Goal: Information Seeking & Learning: Check status

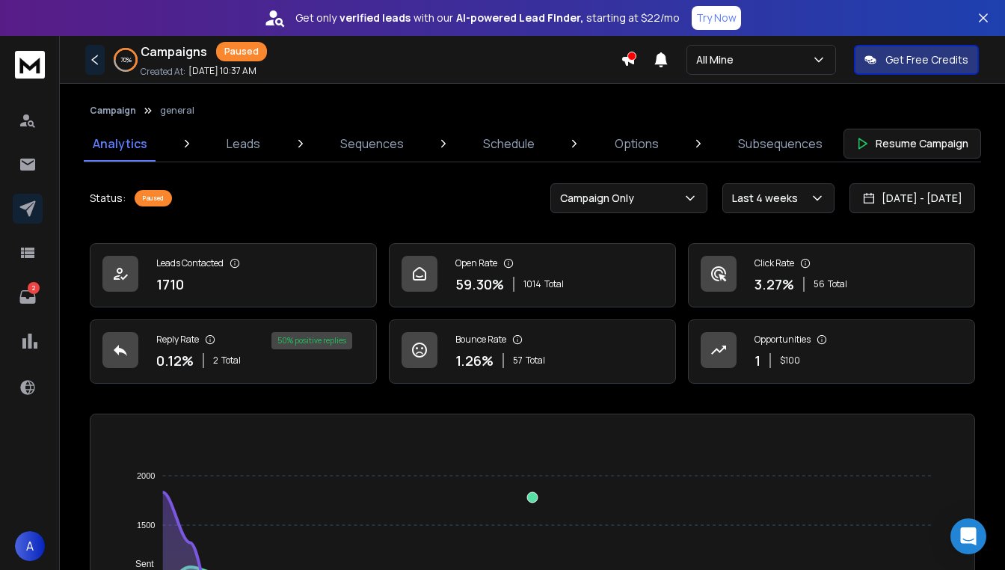
click at [95, 60] on icon at bounding box center [94, 59] width 13 height 13
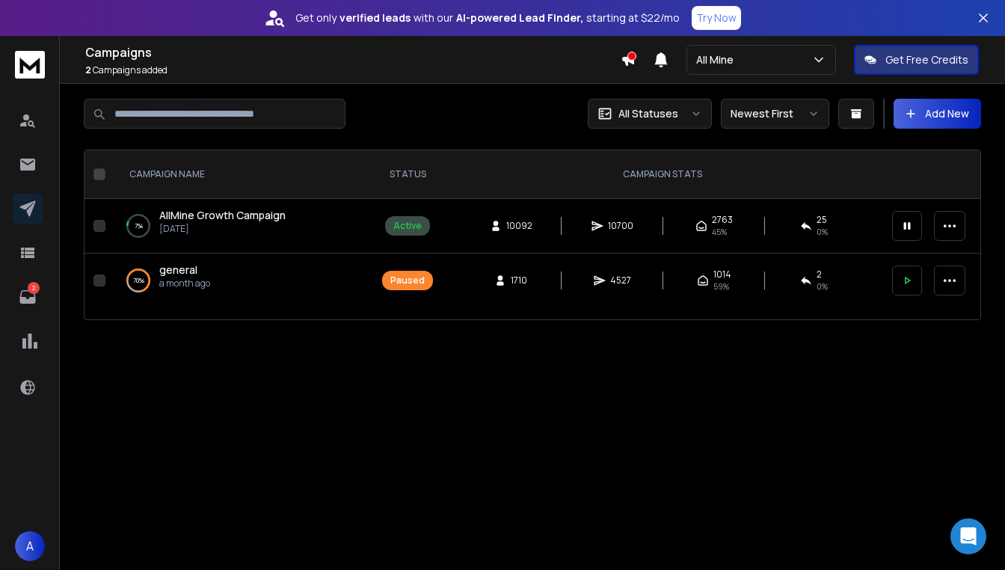
click at [268, 227] on p "[DATE]" at bounding box center [222, 229] width 126 height 12
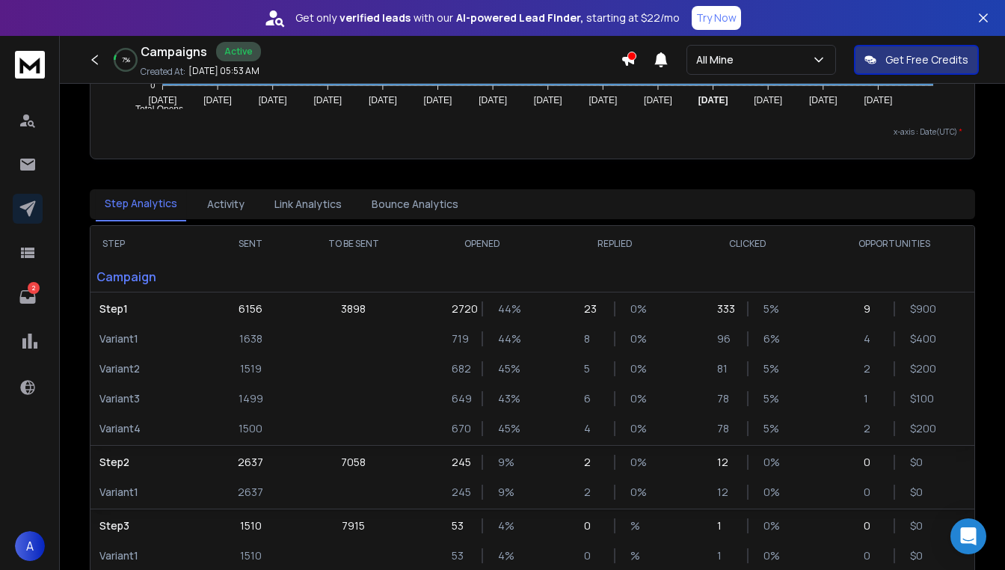
scroll to position [618, 0]
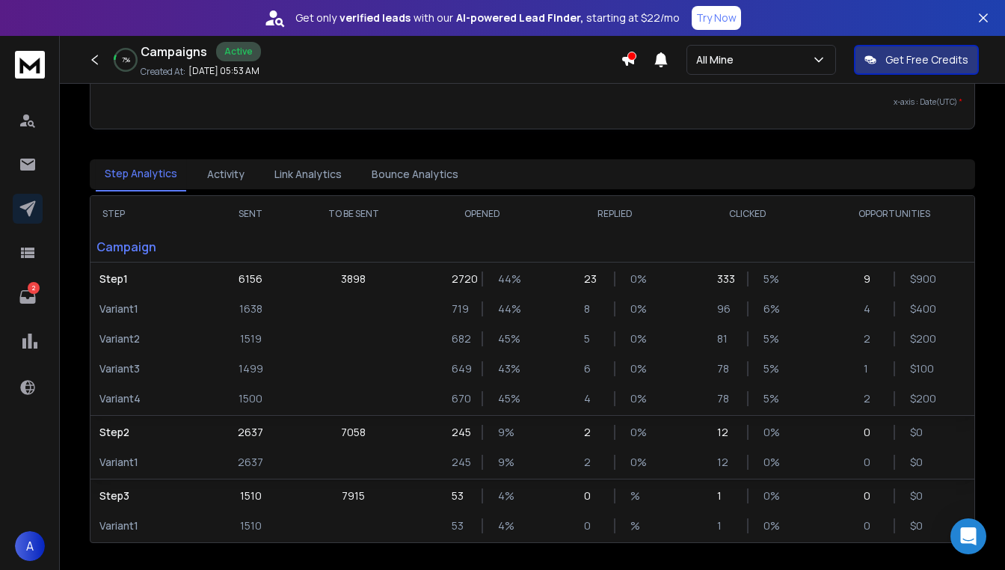
click at [233, 169] on button "Activity" at bounding box center [225, 174] width 55 height 33
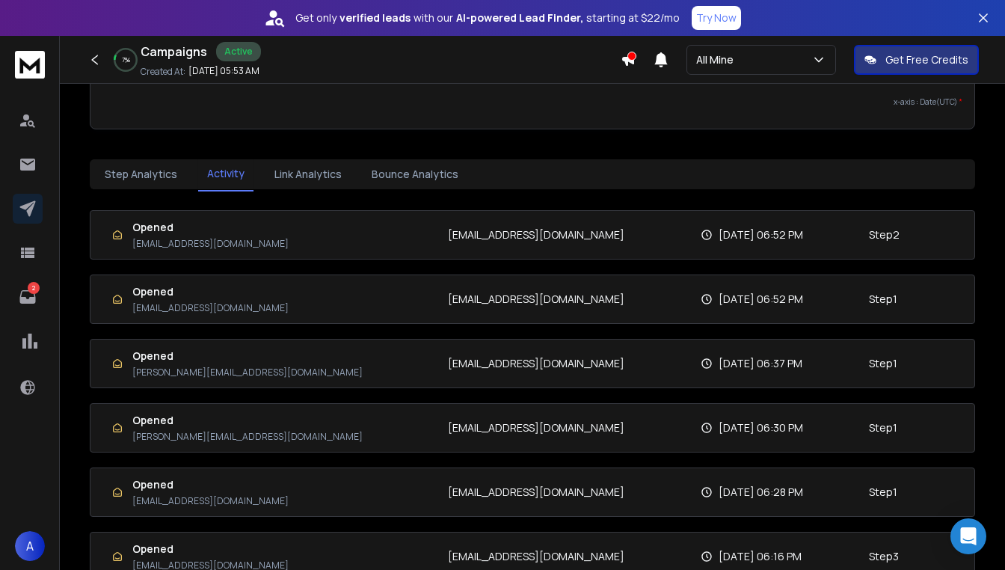
click at [324, 177] on button "Link Analytics" at bounding box center [307, 174] width 85 height 33
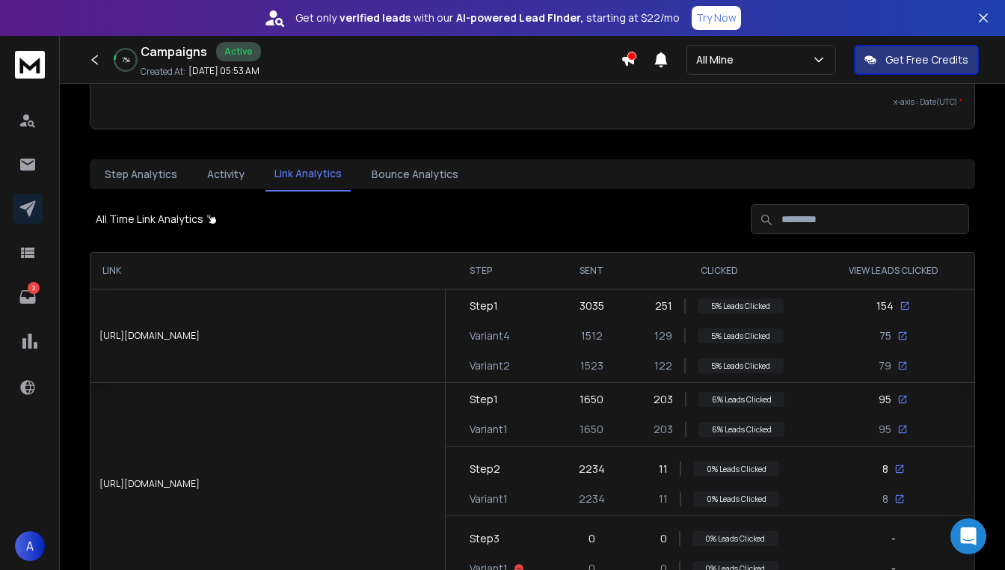
click at [422, 180] on button "Bounce Analytics" at bounding box center [415, 174] width 105 height 33
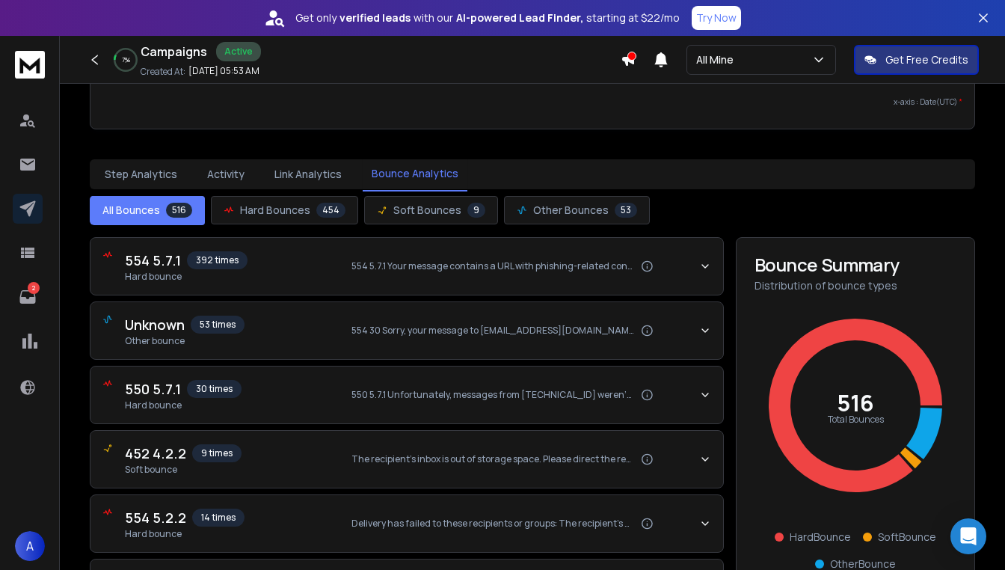
click at [159, 178] on button "Step Analytics" at bounding box center [141, 174] width 90 height 33
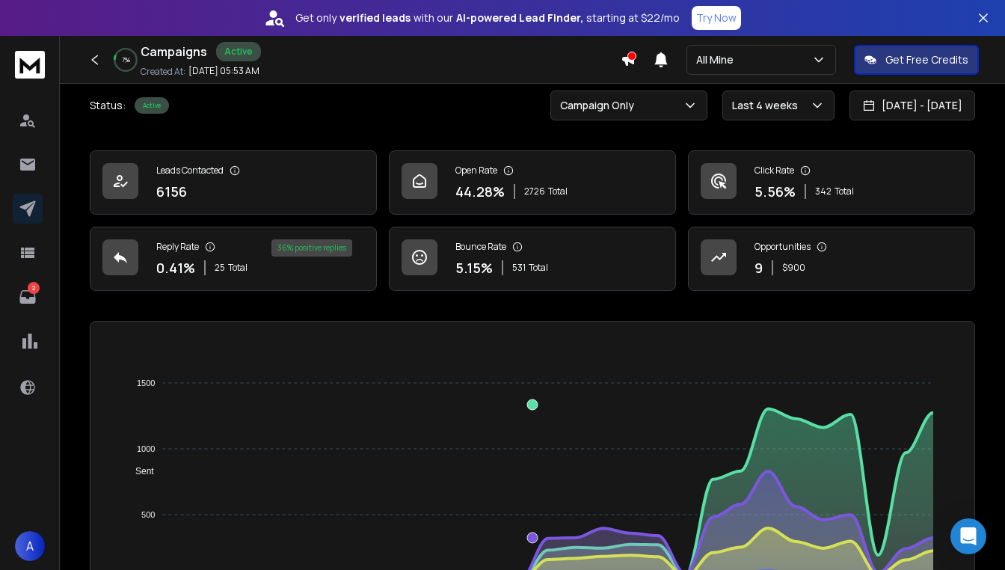
scroll to position [89, 0]
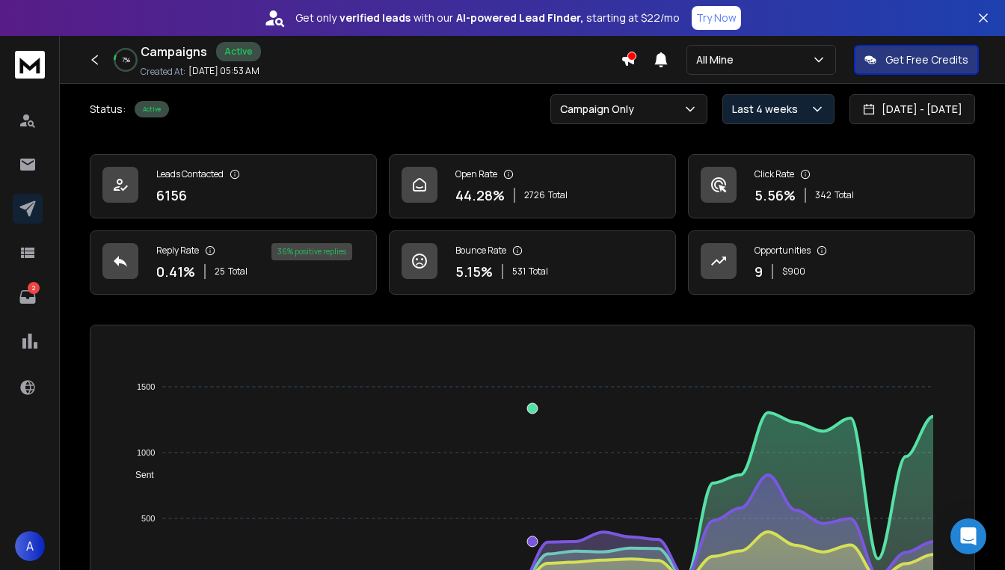
click at [742, 99] on button "Last 4 weeks" at bounding box center [778, 109] width 112 height 30
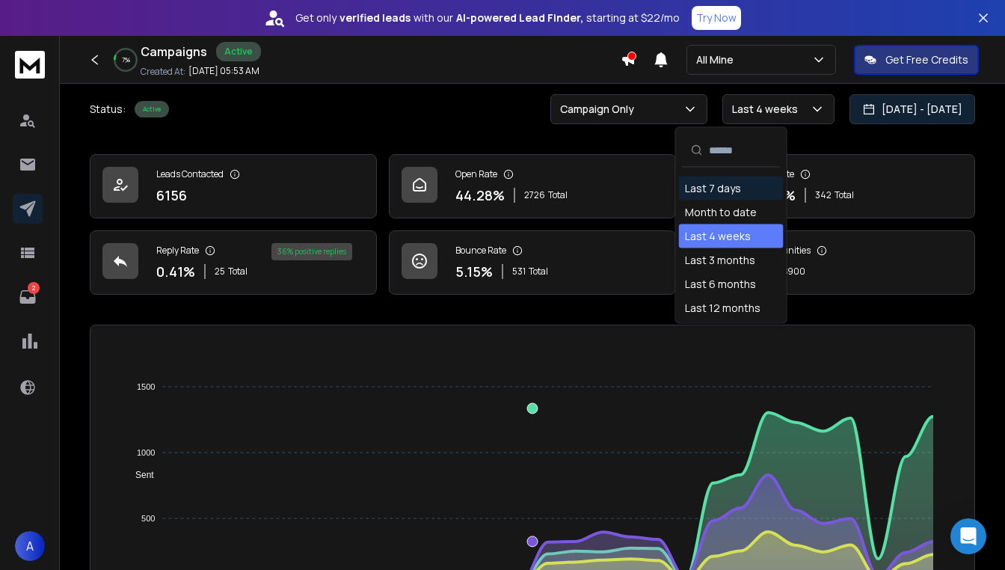
click at [854, 114] on button "[DATE] - [DATE]" at bounding box center [912, 109] width 126 height 30
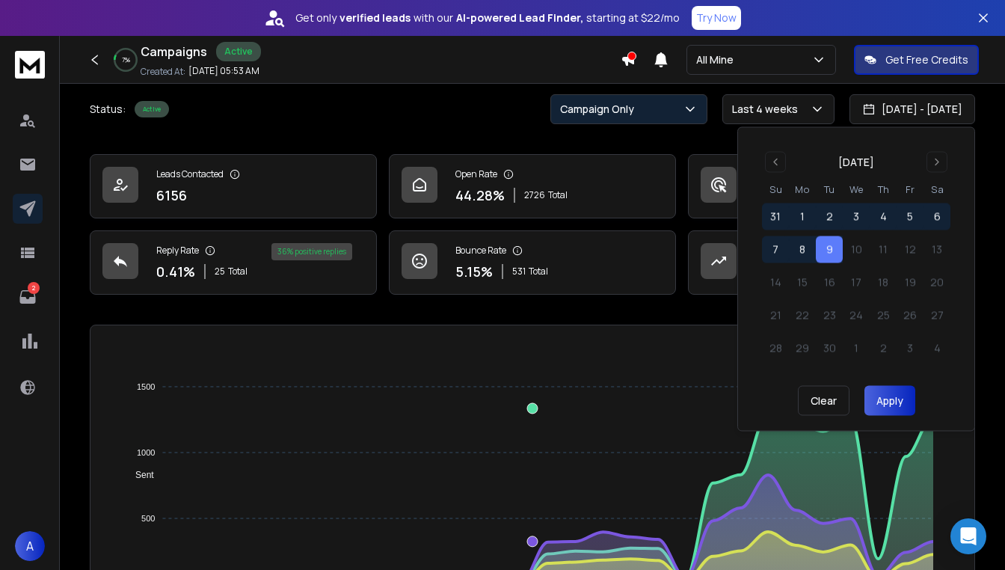
click at [683, 106] on icon at bounding box center [690, 109] width 15 height 15
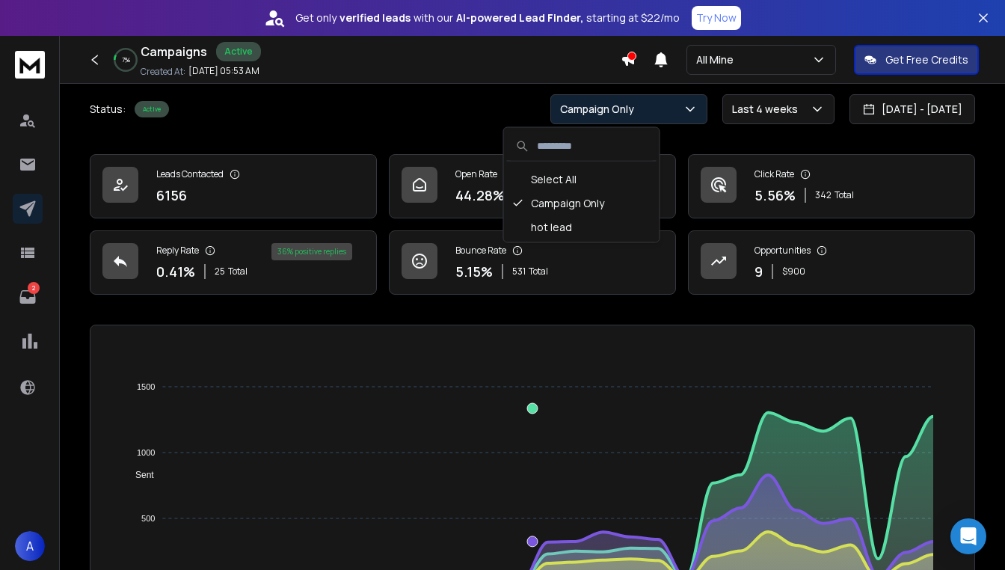
click at [683, 106] on icon at bounding box center [690, 109] width 15 height 15
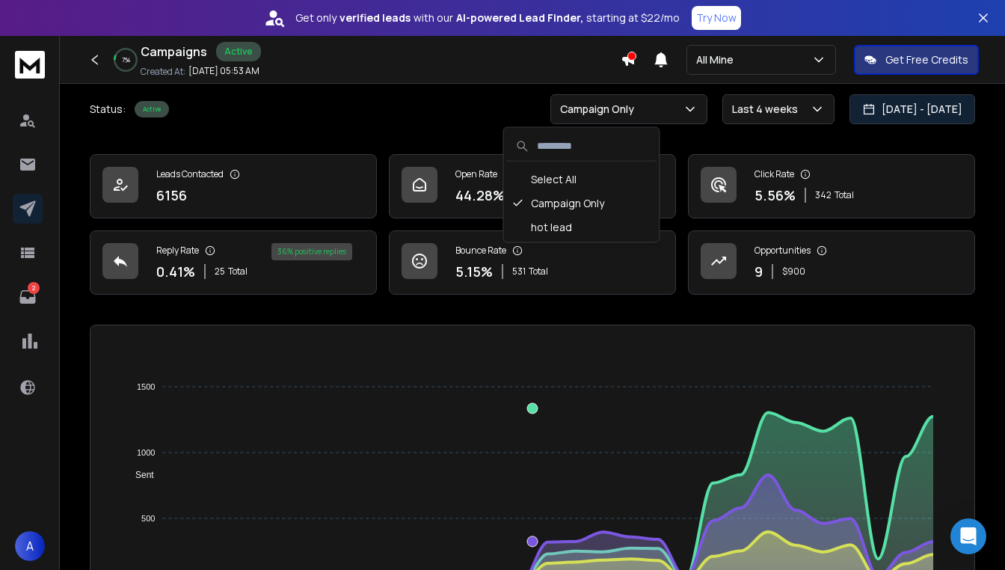
click at [860, 111] on button "[DATE] - [DATE]" at bounding box center [912, 109] width 126 height 30
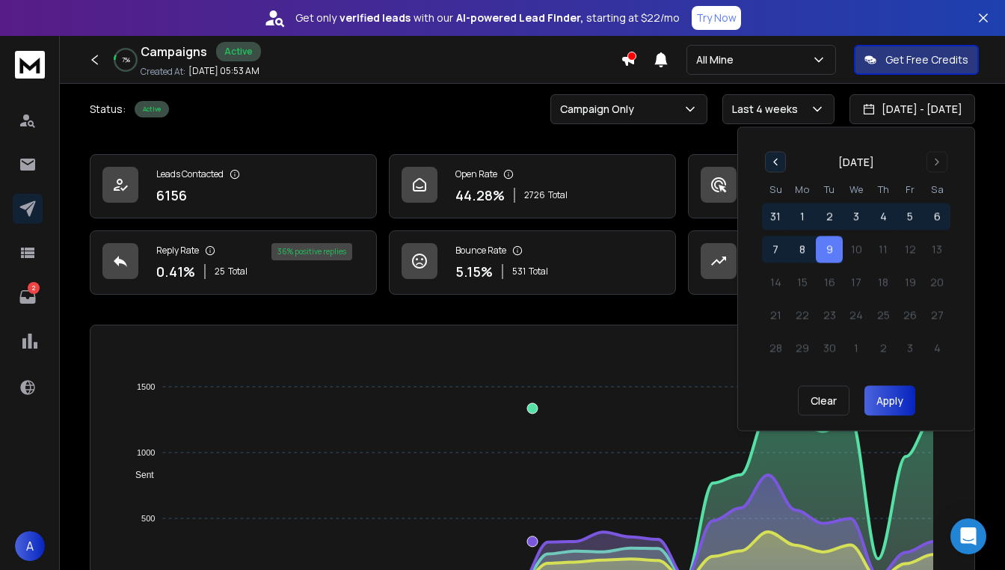
click at [778, 164] on icon "Go to previous month" at bounding box center [775, 162] width 12 height 12
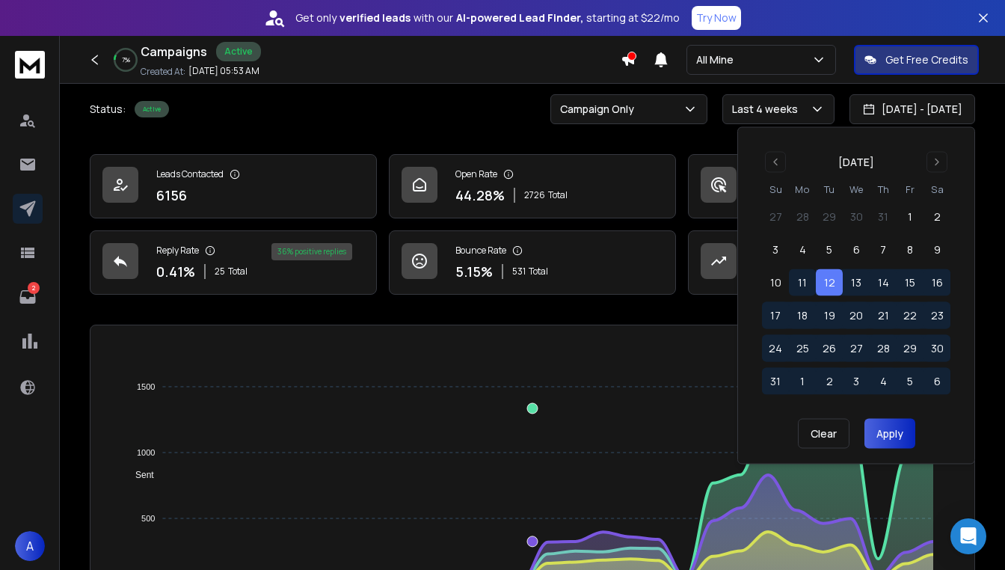
click at [800, 282] on button "11" at bounding box center [802, 282] width 27 height 27
click at [915, 282] on button "15" at bounding box center [909, 282] width 27 height 27
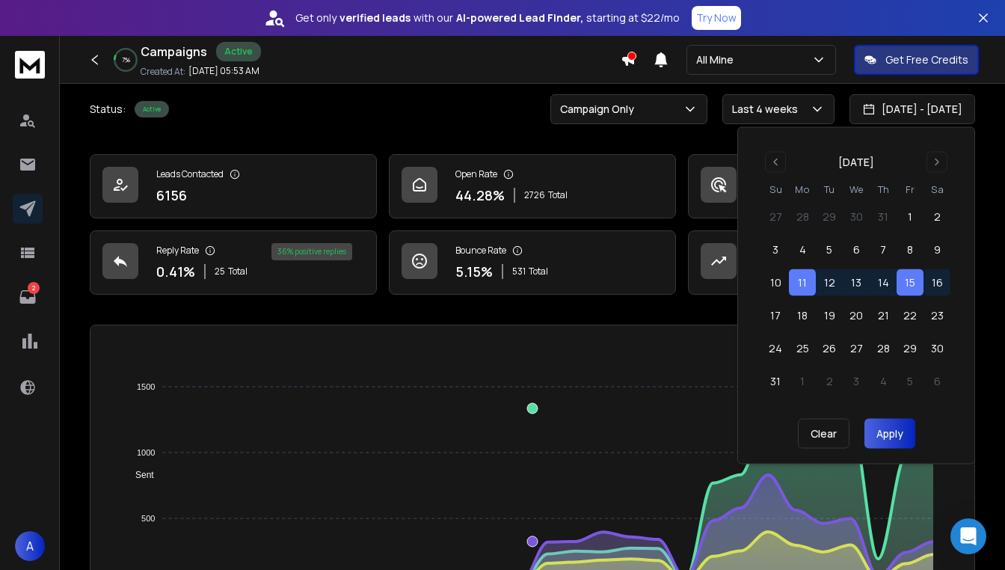
click at [941, 279] on button "16" at bounding box center [936, 282] width 27 height 27
click at [779, 312] on button "17" at bounding box center [775, 315] width 27 height 27
click at [804, 274] on button "11" at bounding box center [802, 282] width 27 height 27
click at [770, 280] on button "10" at bounding box center [775, 282] width 27 height 27
click at [935, 273] on button "16" at bounding box center [936, 282] width 27 height 27
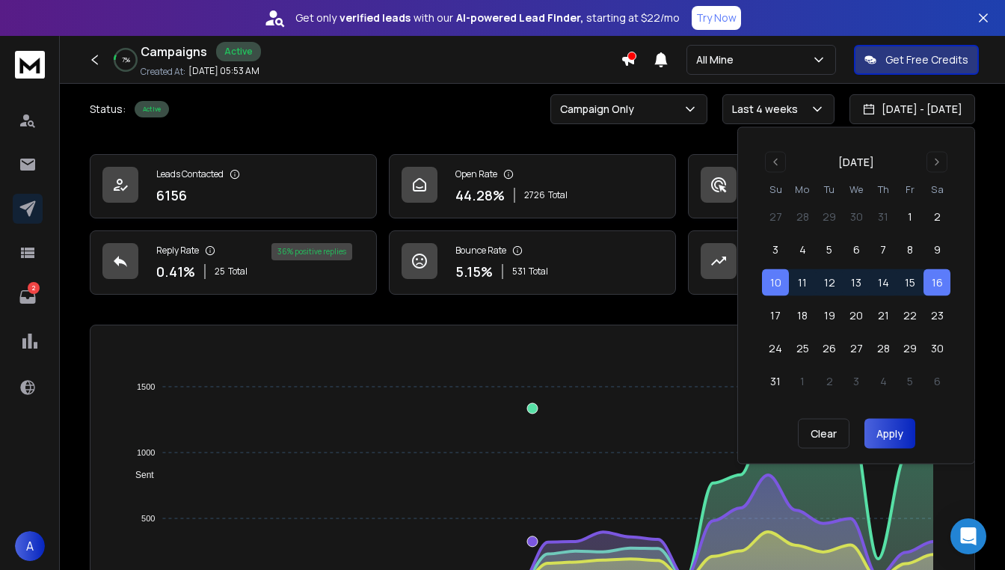
click at [899, 438] on button "Apply" at bounding box center [889, 434] width 51 height 30
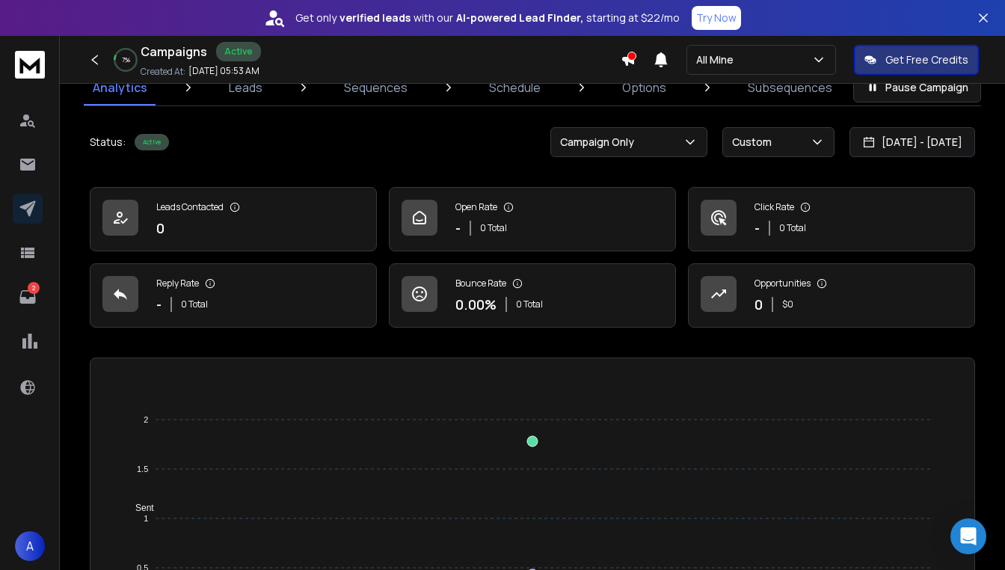
scroll to position [47, 0]
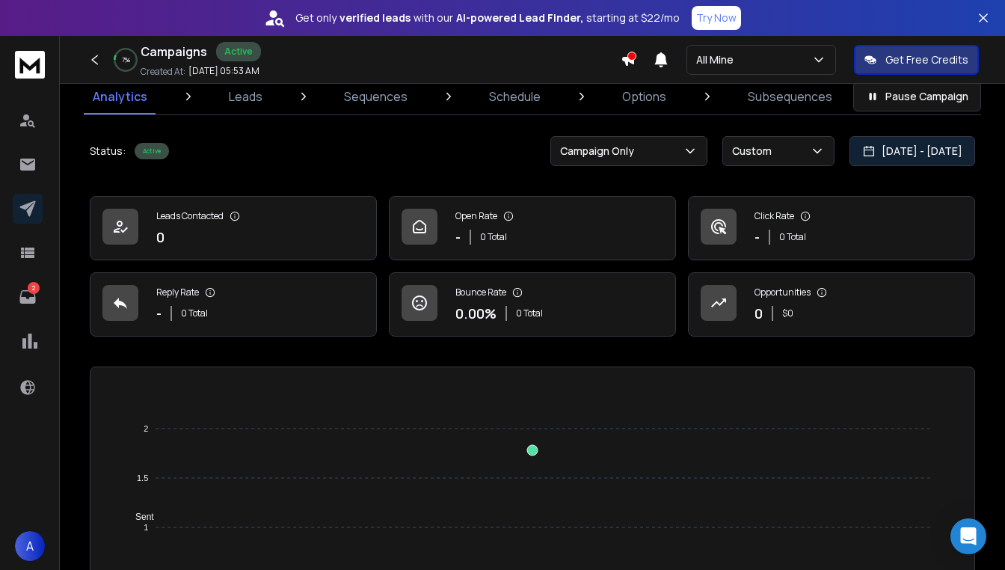
click at [892, 152] on button "[DATE] - [DATE]" at bounding box center [912, 151] width 126 height 30
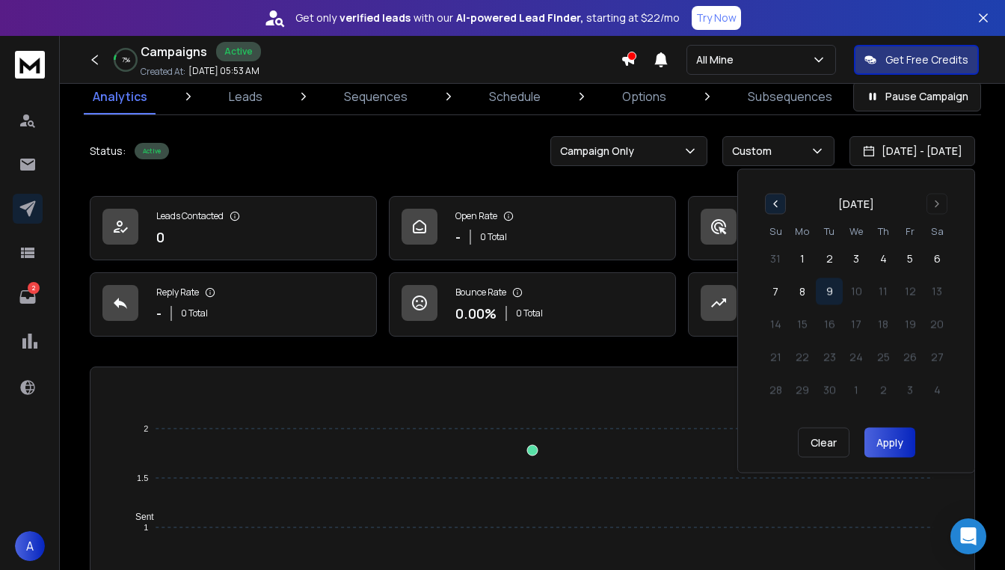
click at [779, 207] on icon "Go to previous month" at bounding box center [775, 204] width 12 height 12
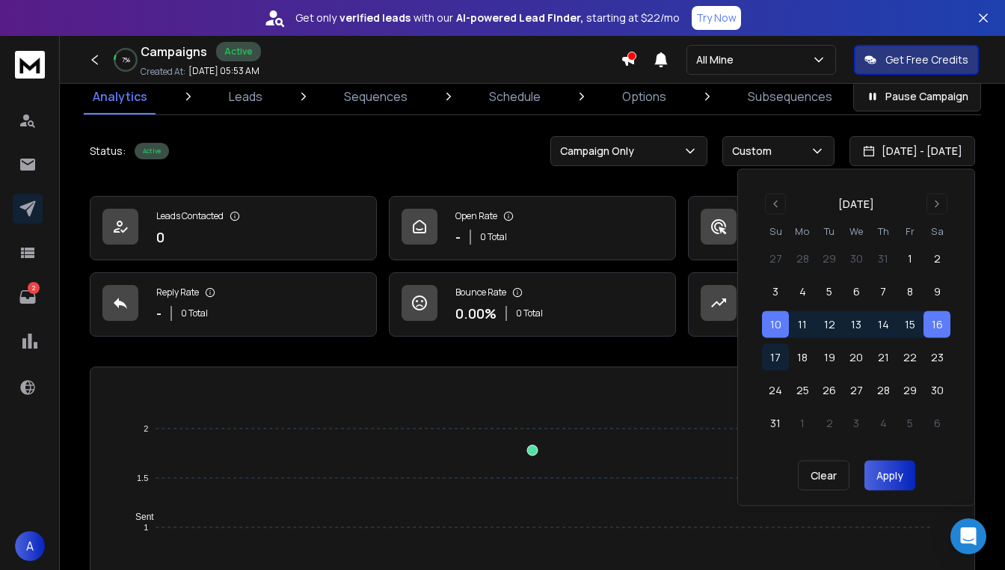
click at [769, 355] on button "17" at bounding box center [775, 357] width 27 height 27
click at [935, 356] on button "23" at bounding box center [936, 357] width 27 height 27
click at [771, 318] on button "10" at bounding box center [775, 324] width 27 height 27
click at [772, 350] on button "17" at bounding box center [775, 357] width 27 height 27
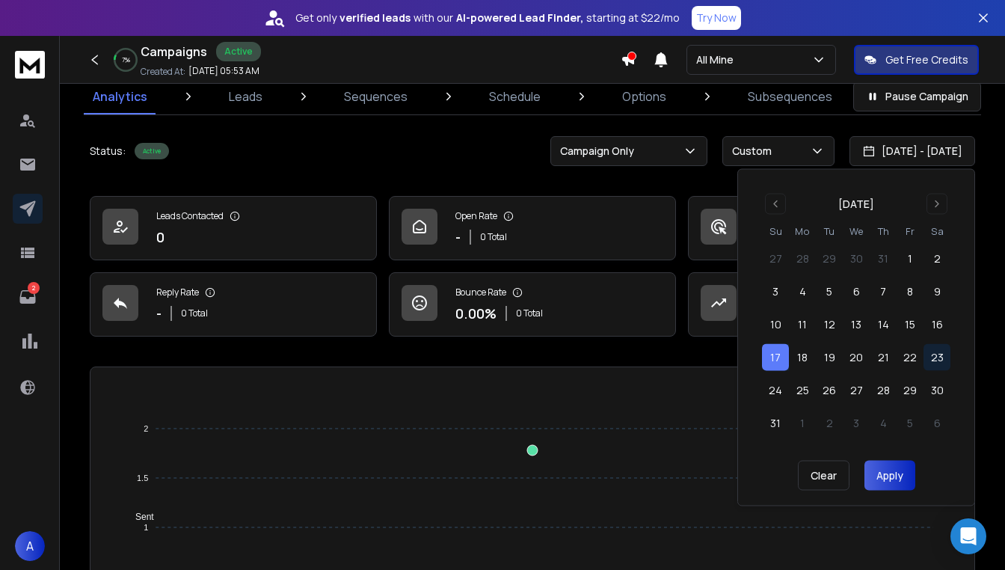
click at [939, 356] on button "23" at bounding box center [936, 357] width 27 height 27
click at [900, 480] on button "Apply" at bounding box center [889, 476] width 51 height 30
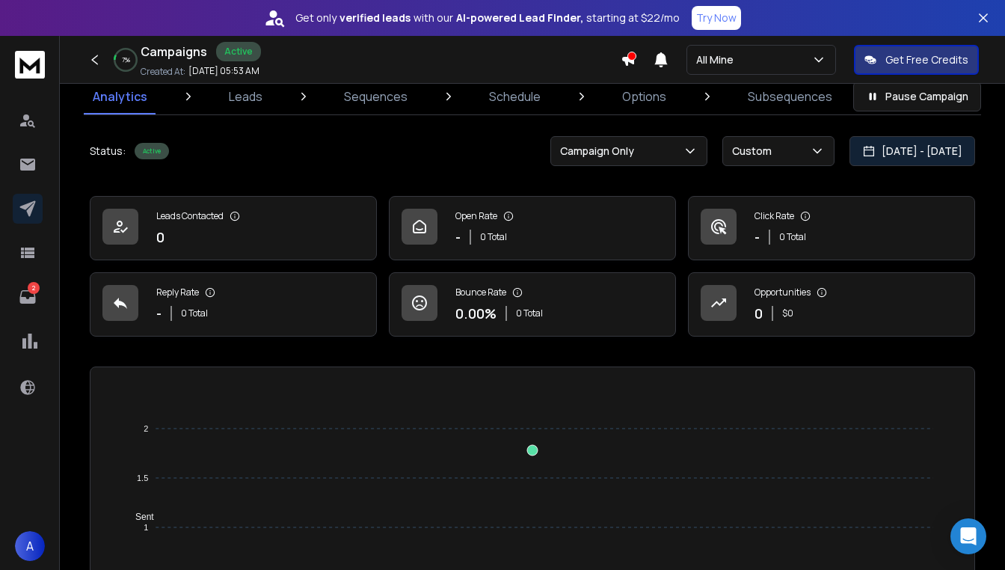
click at [854, 145] on button "[DATE] - [DATE]" at bounding box center [912, 151] width 126 height 30
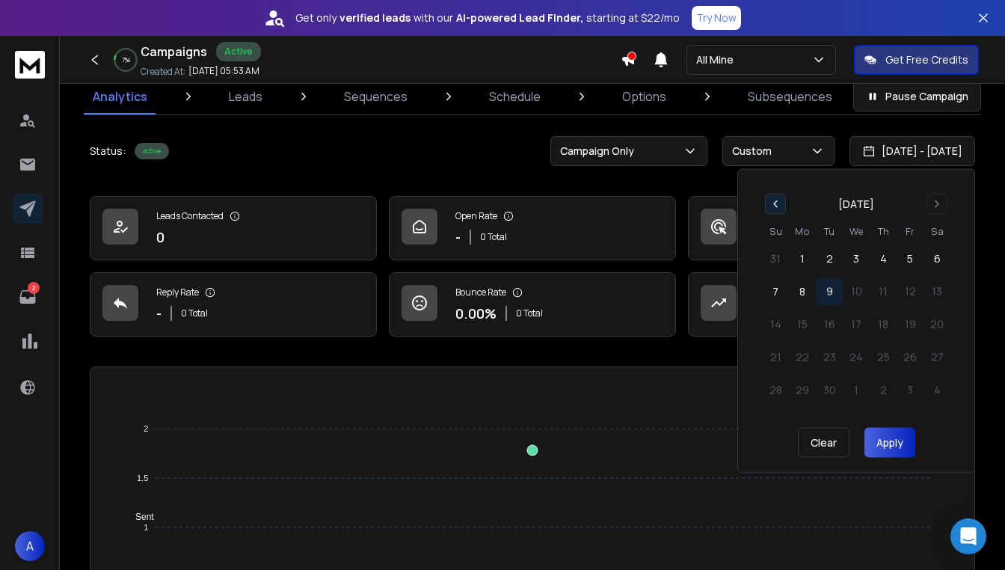
click at [778, 206] on icon "Go to previous month" at bounding box center [775, 204] width 12 height 12
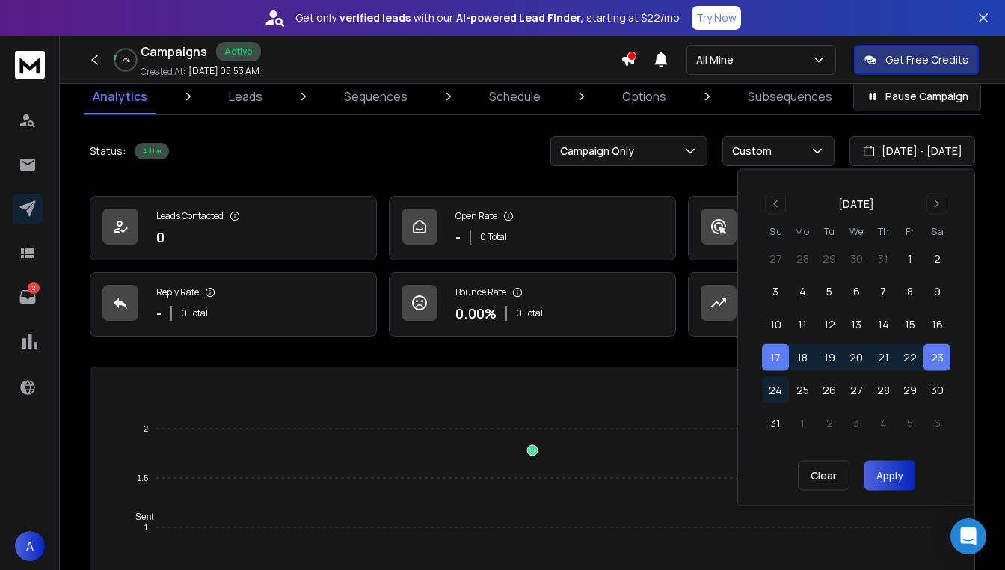
click at [778, 390] on button "24" at bounding box center [775, 390] width 27 height 27
click at [776, 387] on button "24" at bounding box center [775, 390] width 27 height 27
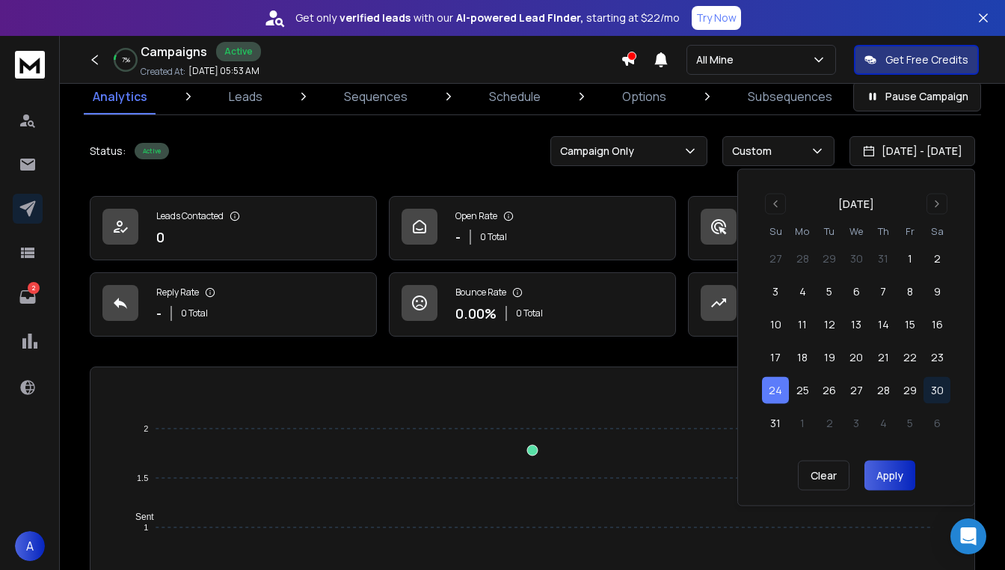
click at [935, 383] on button "30" at bounding box center [936, 390] width 27 height 27
click at [883, 477] on button "Apply" at bounding box center [889, 476] width 51 height 30
